Goal: Task Accomplishment & Management: Manage account settings

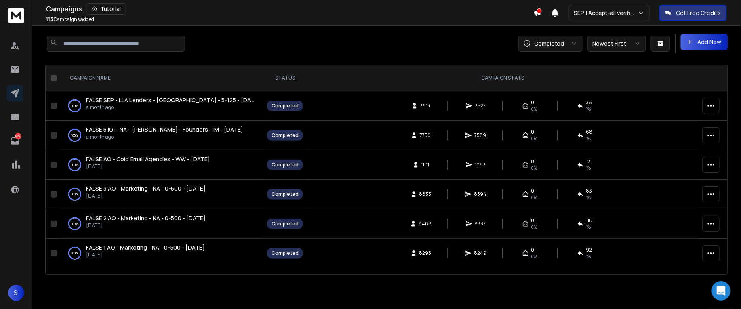
click at [181, 134] on p "a month ago" at bounding box center [164, 137] width 157 height 6
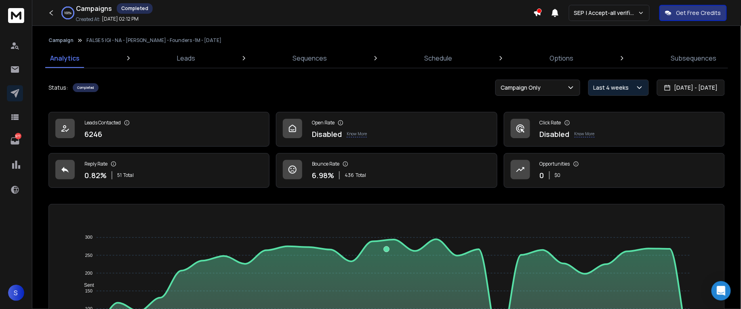
click at [597, 87] on p "Last 4 weeks" at bounding box center [612, 88] width 39 height 8
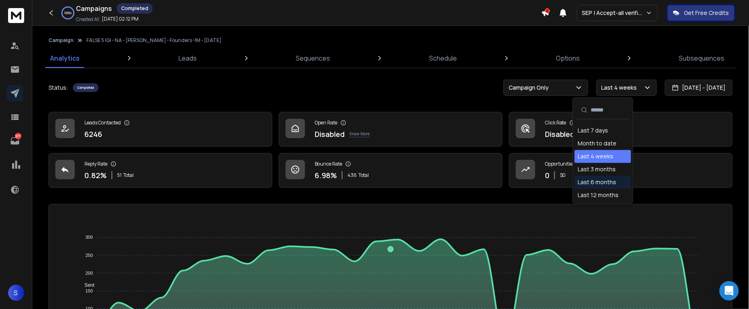
click at [609, 179] on div "Last 6 months" at bounding box center [597, 182] width 38 height 8
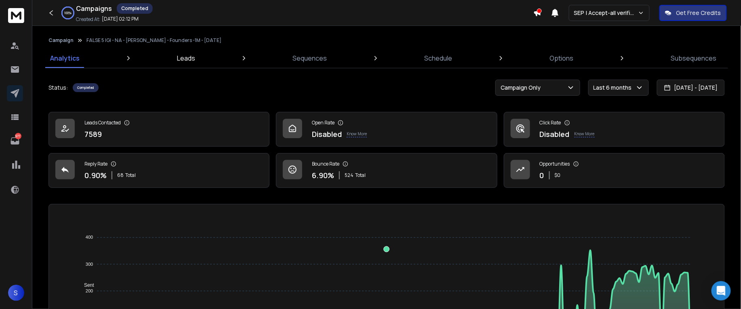
click at [192, 62] on p "Leads" at bounding box center [186, 58] width 18 height 10
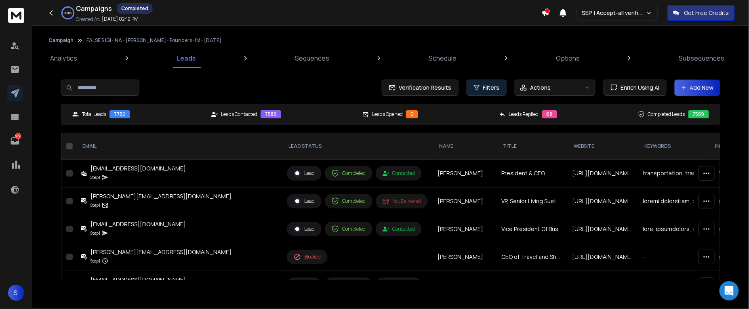
click at [483, 94] on button "Filters" at bounding box center [486, 88] width 40 height 16
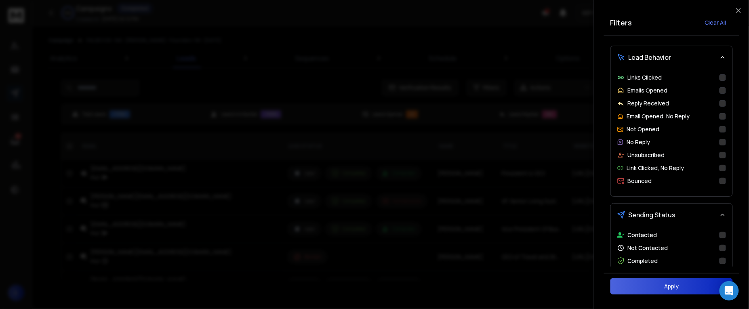
click at [642, 181] on p "Bounced" at bounding box center [640, 181] width 24 height 8
click at [719, 181] on button "Bounced" at bounding box center [722, 181] width 6 height 6
click at [669, 292] on button "Apply" at bounding box center [671, 286] width 122 height 16
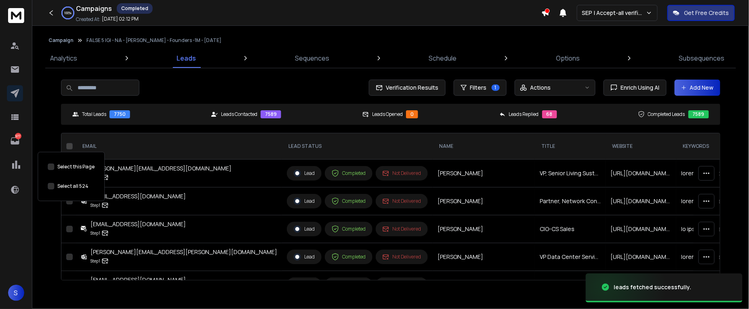
click at [52, 187] on button "Select this Page" at bounding box center [51, 186] width 6 height 6
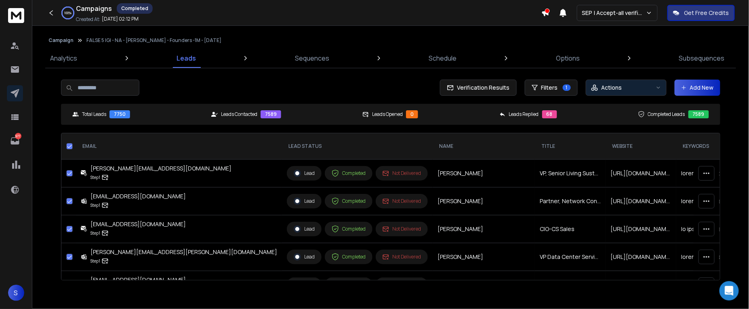
click at [622, 86] on p "Actions" at bounding box center [611, 88] width 21 height 8
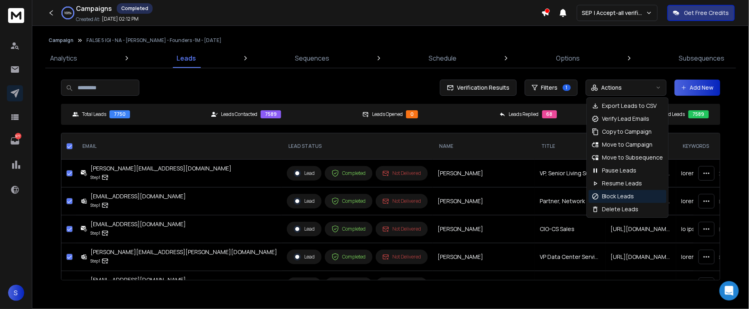
click at [629, 198] on p "Block Leads" at bounding box center [618, 196] width 32 height 8
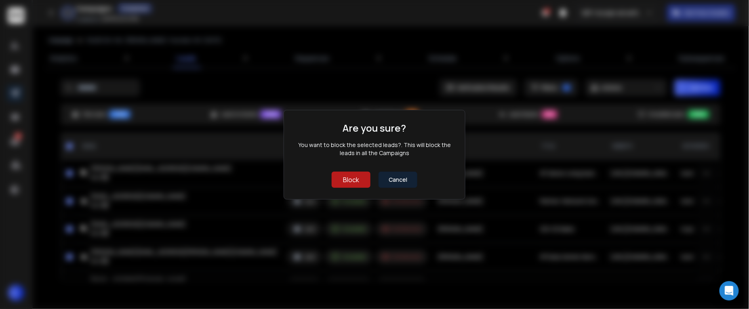
click at [360, 185] on button "Block" at bounding box center [351, 180] width 39 height 16
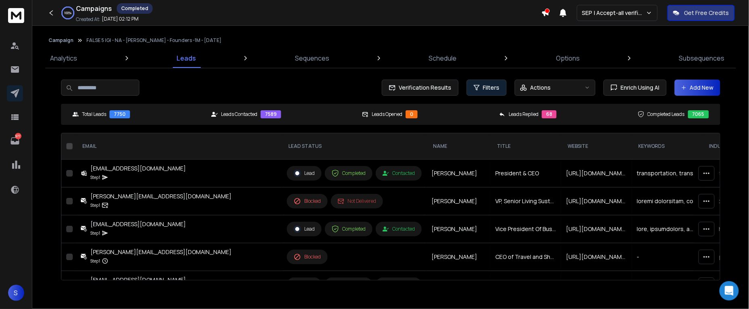
click at [498, 91] on span "Filters" at bounding box center [491, 88] width 17 height 8
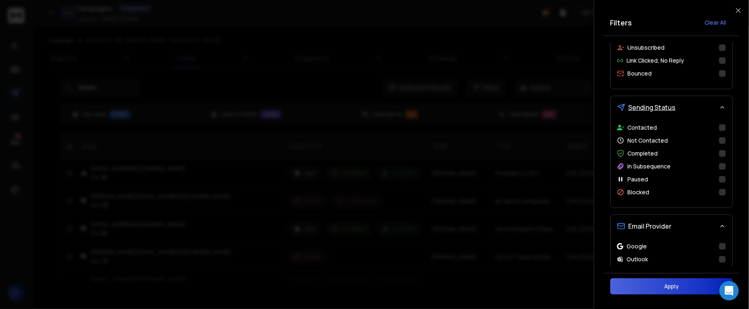
scroll to position [162, 0]
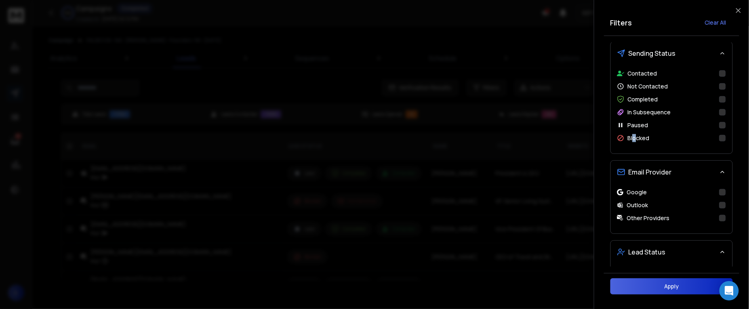
click at [635, 140] on p "Blocked" at bounding box center [639, 138] width 22 height 8
click at [629, 138] on p "Blocked" at bounding box center [639, 138] width 22 height 8
click at [719, 138] on button "Blocked" at bounding box center [722, 138] width 6 height 6
click at [666, 280] on button "Apply" at bounding box center [671, 286] width 122 height 16
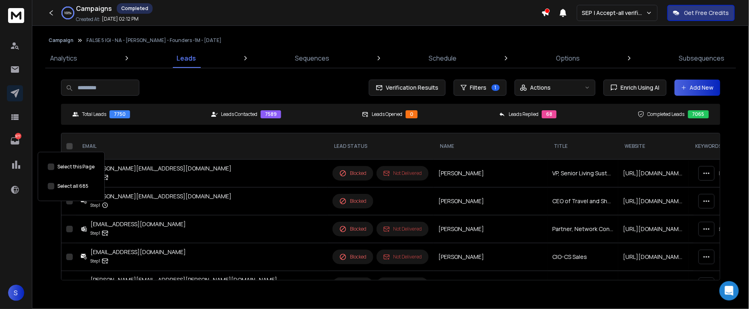
click at [52, 189] on button "Select this Page" at bounding box center [51, 186] width 6 height 6
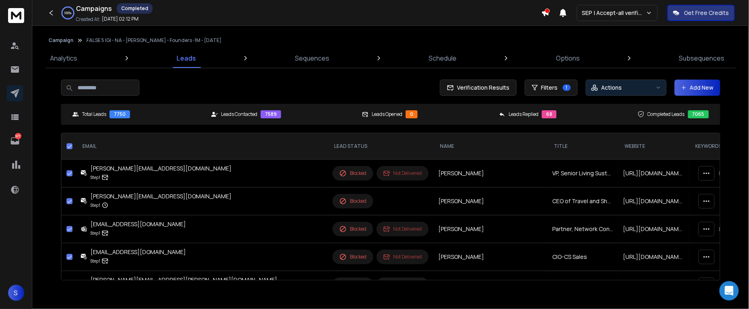
click at [630, 83] on button "Actions" at bounding box center [626, 88] width 81 height 16
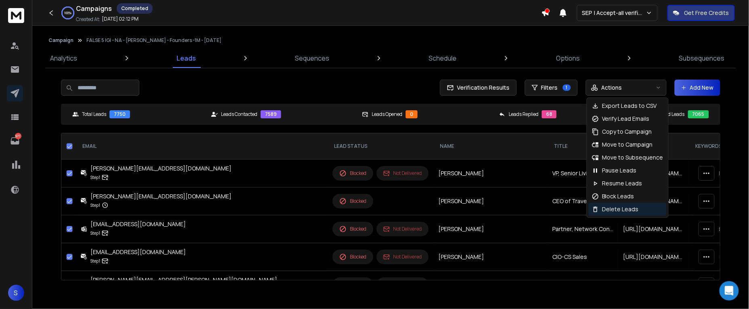
click at [632, 208] on p "Delete Leads" at bounding box center [620, 209] width 36 height 8
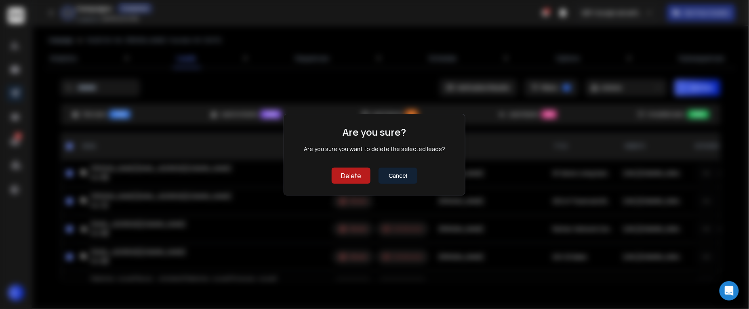
click at [364, 178] on button "Delete" at bounding box center [351, 176] width 39 height 16
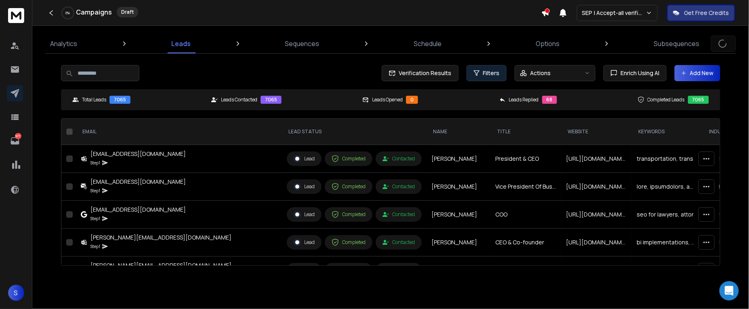
click at [500, 75] on button "Filters" at bounding box center [486, 73] width 40 height 16
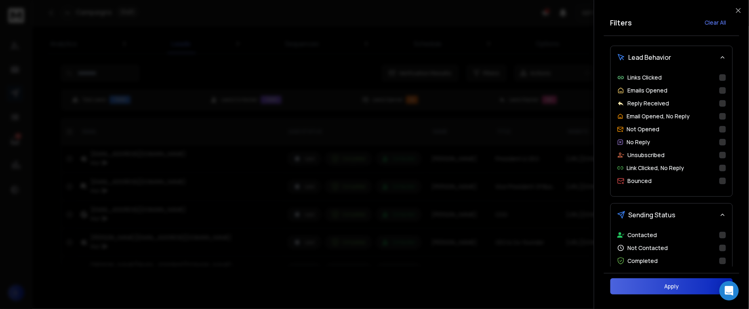
click at [656, 236] on p "Contacted" at bounding box center [642, 235] width 29 height 8
click at [719, 236] on button "Contacted" at bounding box center [722, 235] width 6 height 6
click at [668, 290] on button "Apply" at bounding box center [671, 286] width 122 height 16
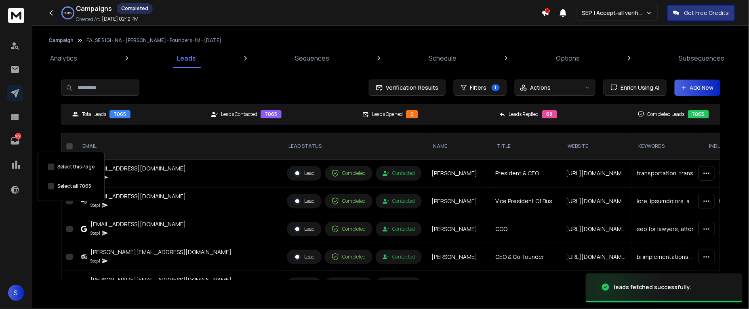
click at [50, 185] on button "Select this Page" at bounding box center [51, 186] width 6 height 6
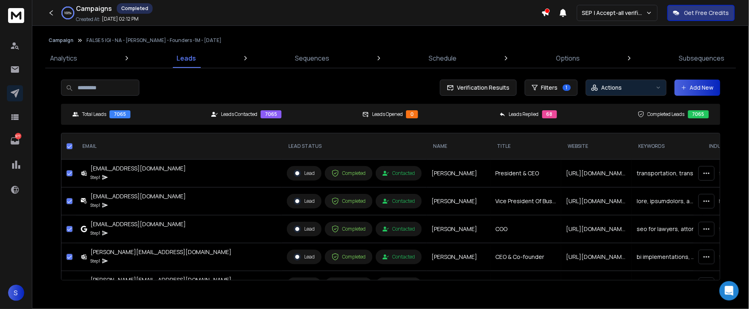
click at [624, 88] on div "Actions" at bounding box center [621, 88] width 61 height 8
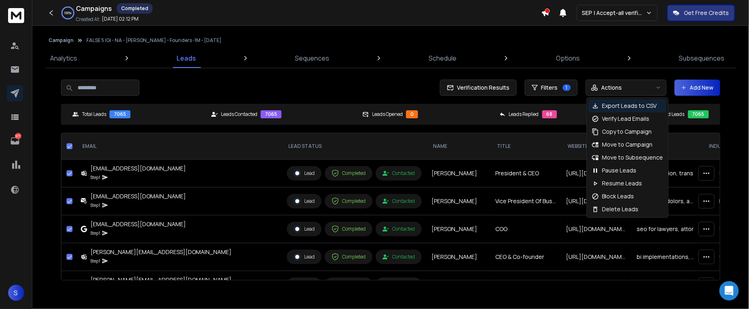
click at [630, 104] on p "Export Leads to CSV" at bounding box center [629, 106] width 55 height 8
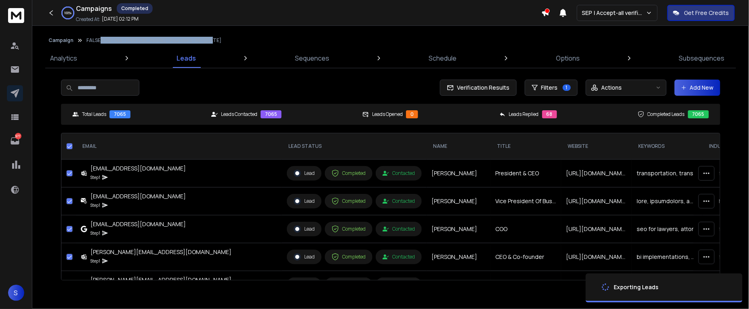
drag, startPoint x: 99, startPoint y: 40, endPoint x: 216, endPoint y: 36, distance: 116.4
click at [216, 36] on div "Campaign FALSE 5 IGI - NA - [PERSON_NAME] - Founders -1M - [DATE]" at bounding box center [390, 40] width 691 height 13
copy p "5 IGI - NA - [PERSON_NAME] - Founders -1M - [DATE]"
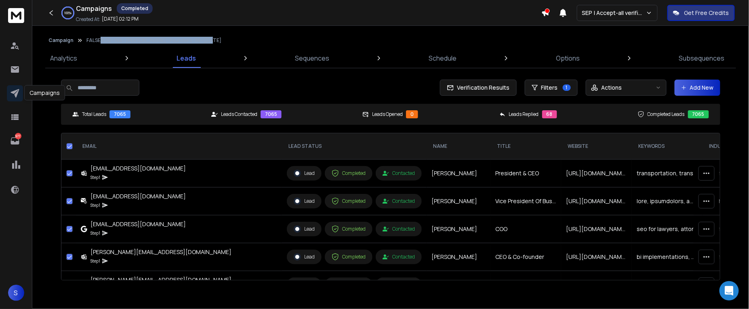
click at [21, 94] on link at bounding box center [15, 93] width 16 height 16
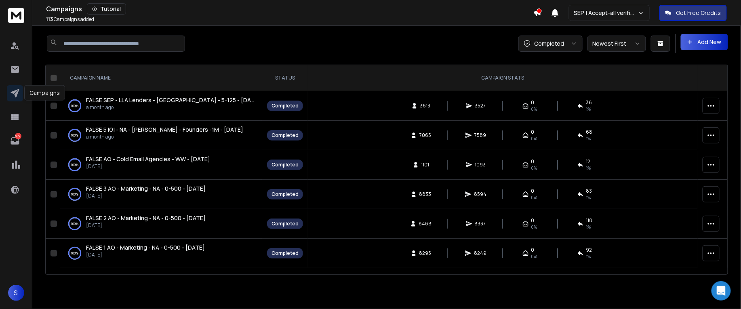
click at [711, 136] on icon "button" at bounding box center [711, 135] width 6 height 2
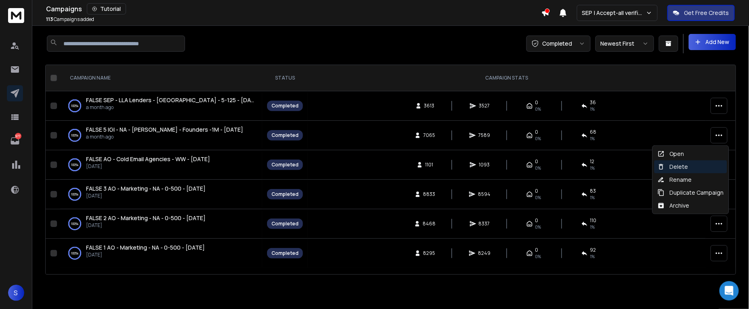
click at [684, 164] on div "Delete" at bounding box center [672, 167] width 31 height 8
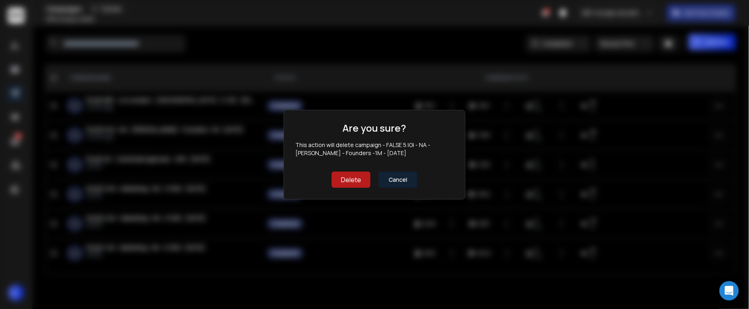
click at [363, 176] on button "Delete" at bounding box center [351, 180] width 39 height 16
